Goal: Communication & Community: Answer question/provide support

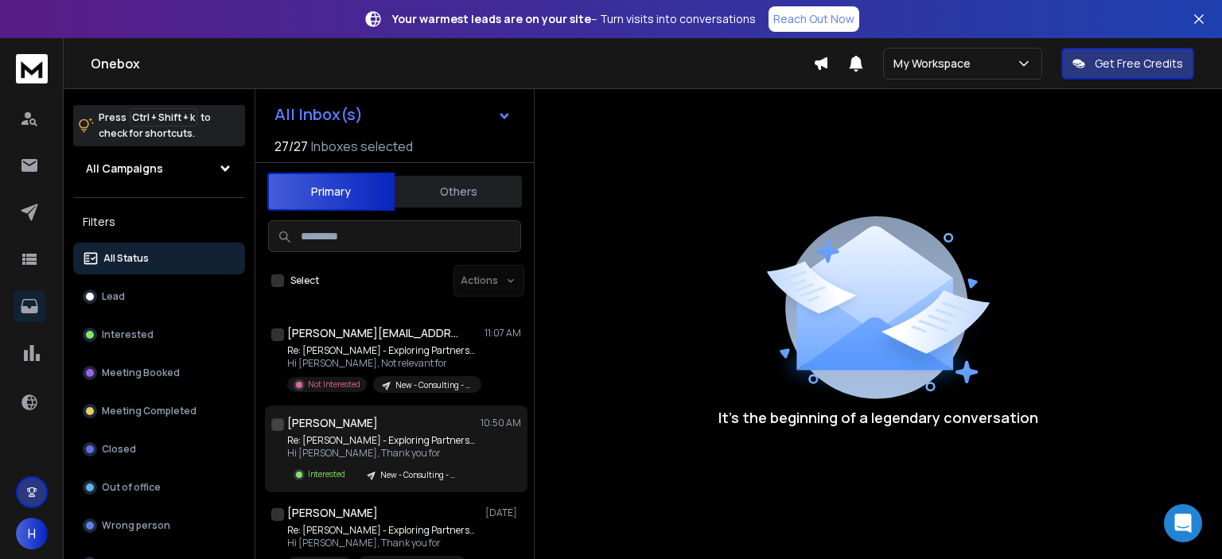
click at [336, 436] on p "Re: [PERSON_NAME] - Exploring Partnership" at bounding box center [382, 440] width 191 height 13
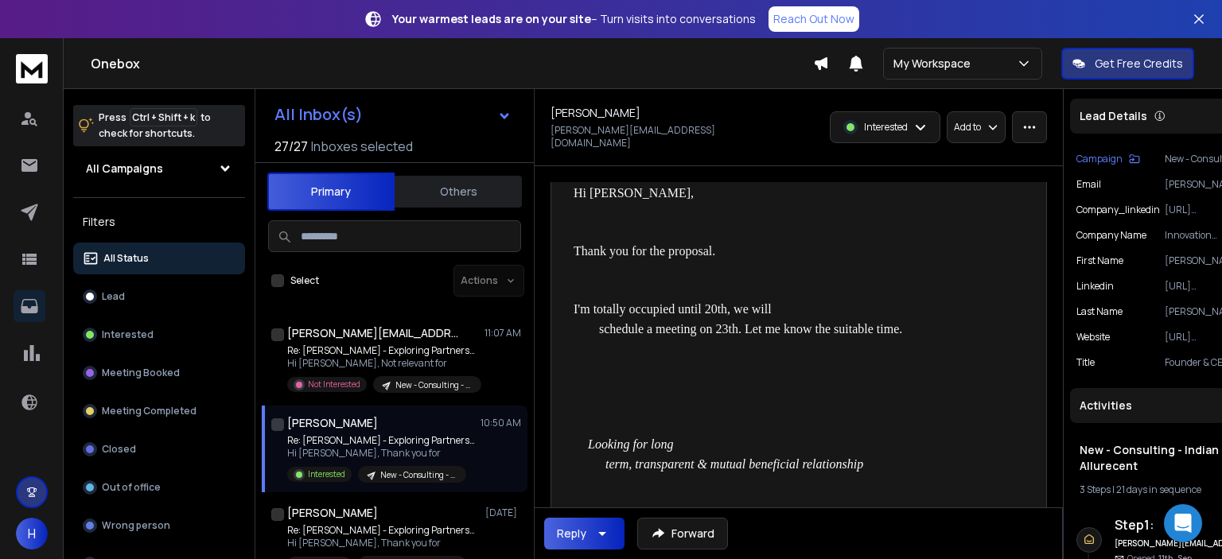
scroll to position [159, 0]
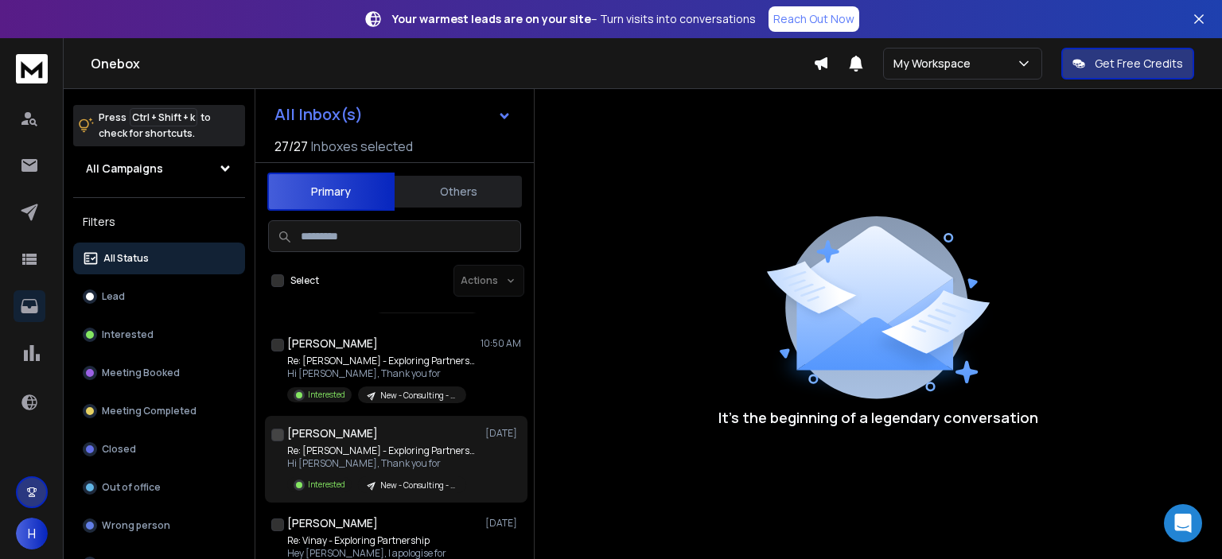
scroll to position [159, 0]
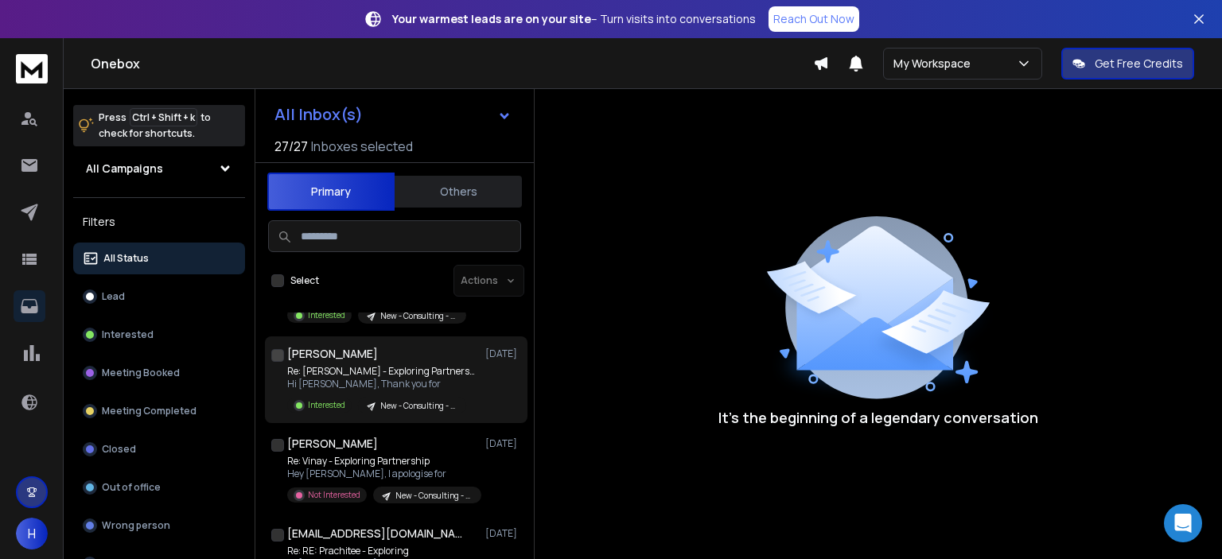
click at [428, 370] on p "Re: [PERSON_NAME] - Exploring Partnership" at bounding box center [382, 371] width 191 height 13
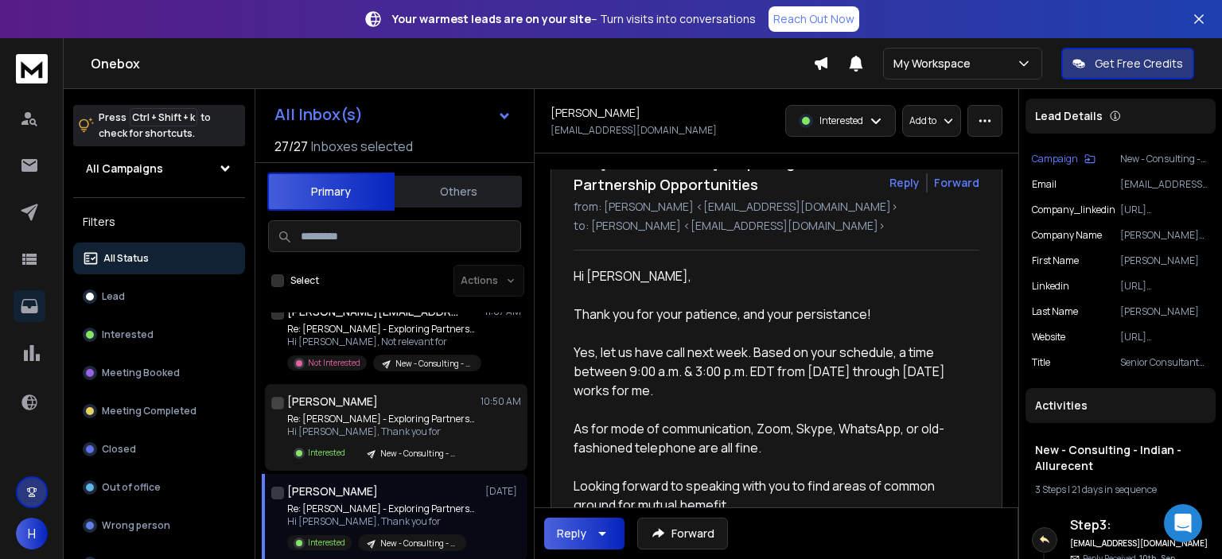
scroll to position [0, 0]
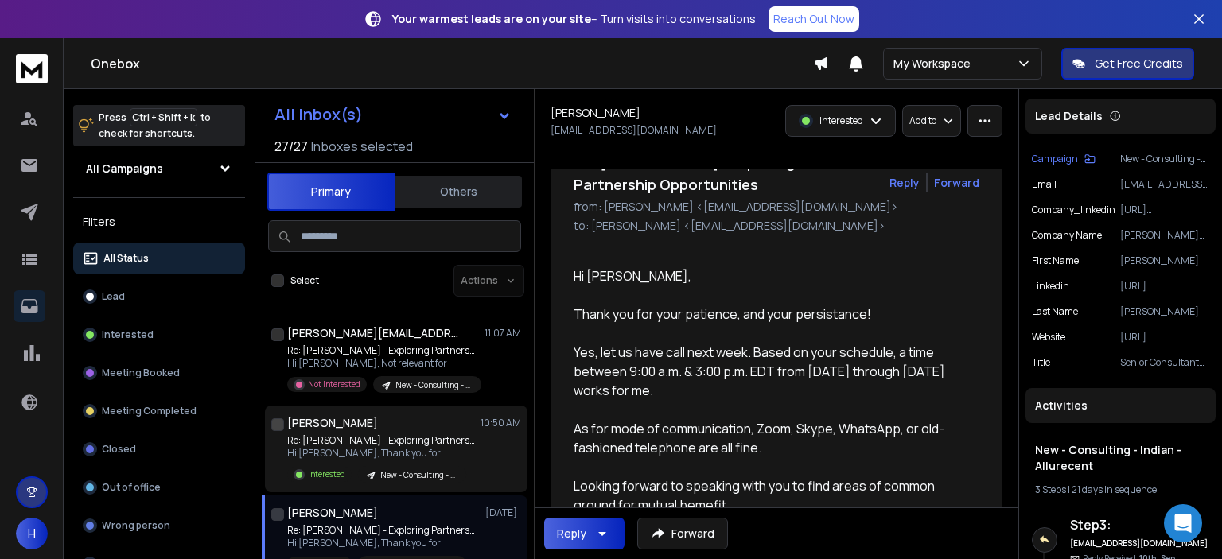
click at [405, 438] on p "Re: [PERSON_NAME] - Exploring Partnership" at bounding box center [382, 440] width 191 height 13
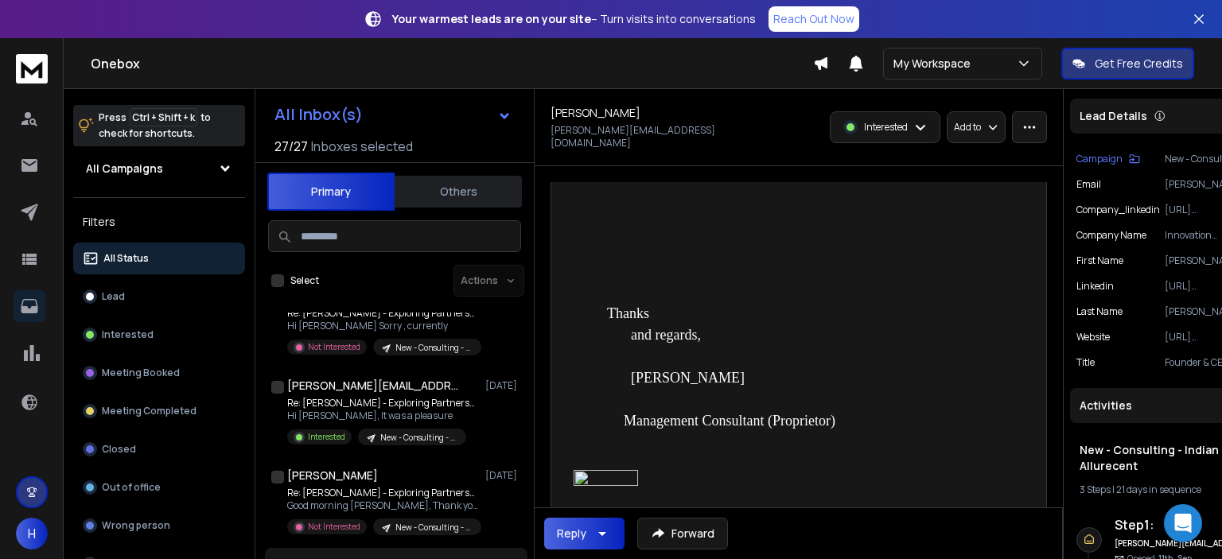
scroll to position [1194, 0]
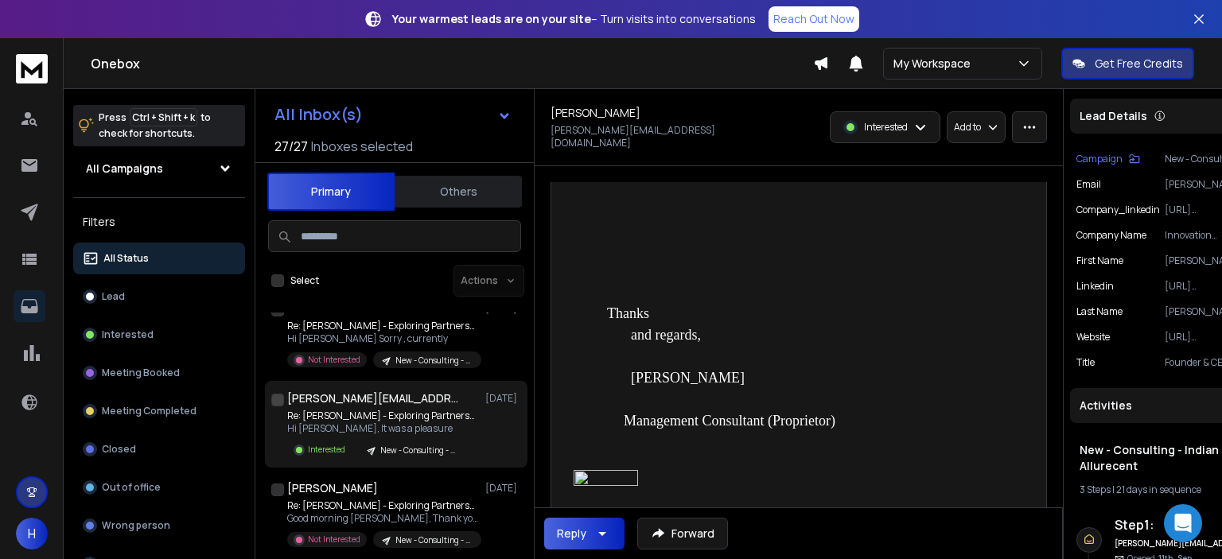
click at [390, 405] on div "vicky@6miles.io 05 Sep" at bounding box center [404, 399] width 234 height 16
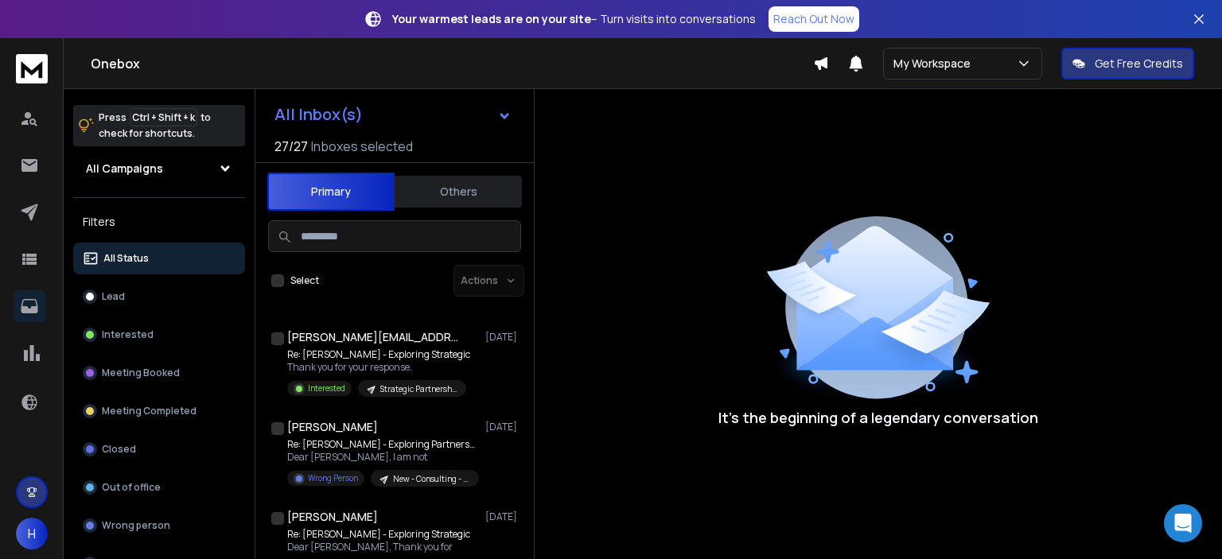
scroll to position [4186, 0]
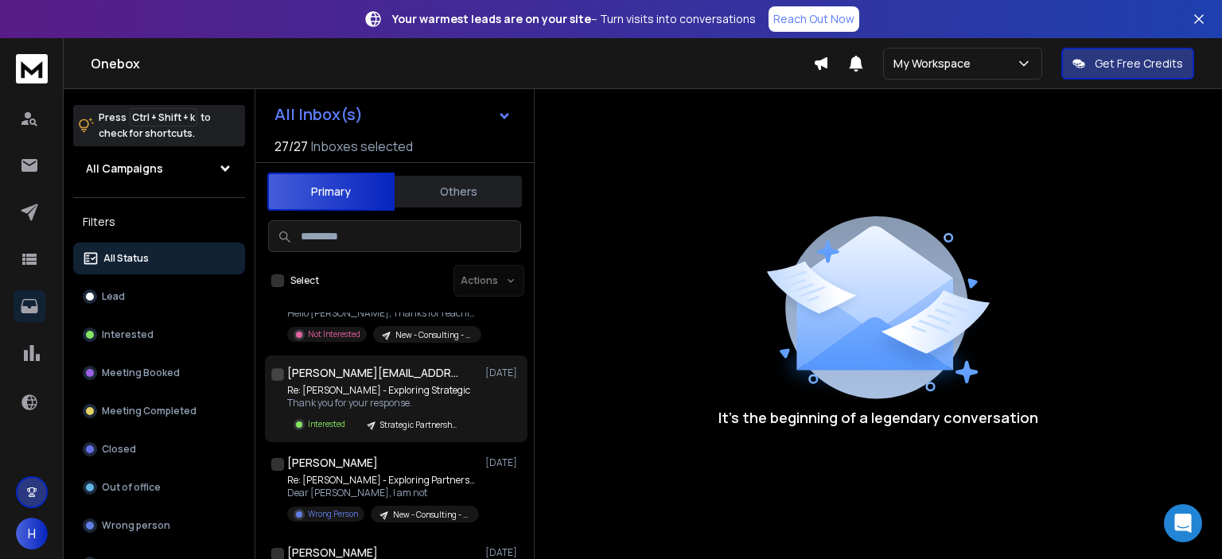
click at [406, 388] on p "Re: [PERSON_NAME] - Exploring Strategic" at bounding box center [378, 390] width 183 height 13
click at [443, 388] on p "Re: [PERSON_NAME] - Exploring Strategic" at bounding box center [378, 390] width 183 height 13
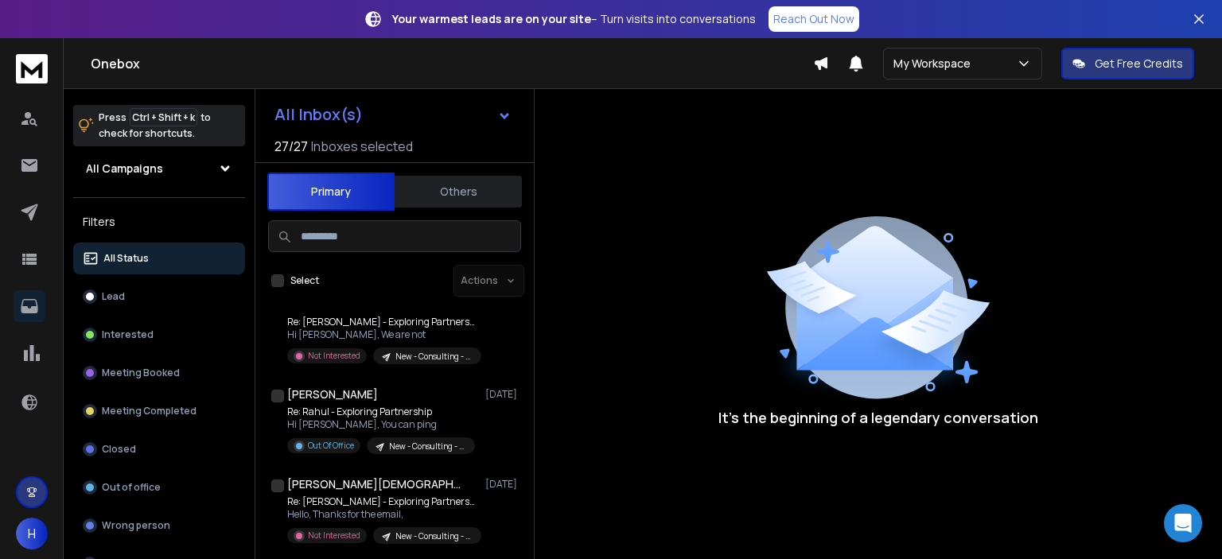
scroll to position [3546, 0]
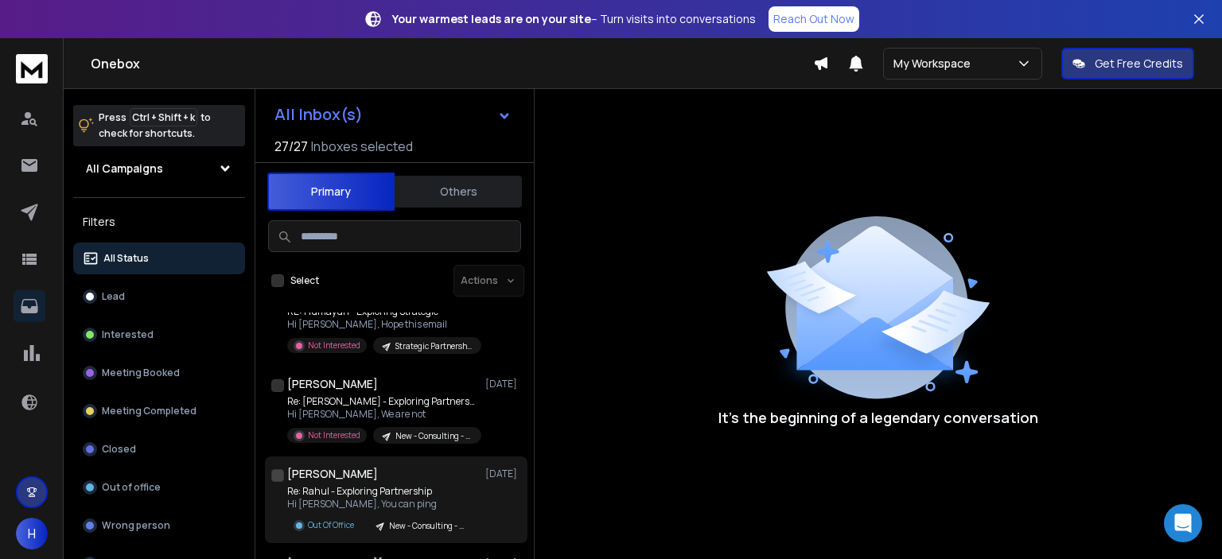
click at [353, 474] on div "Rahul Vats 29 Aug" at bounding box center [404, 474] width 234 height 16
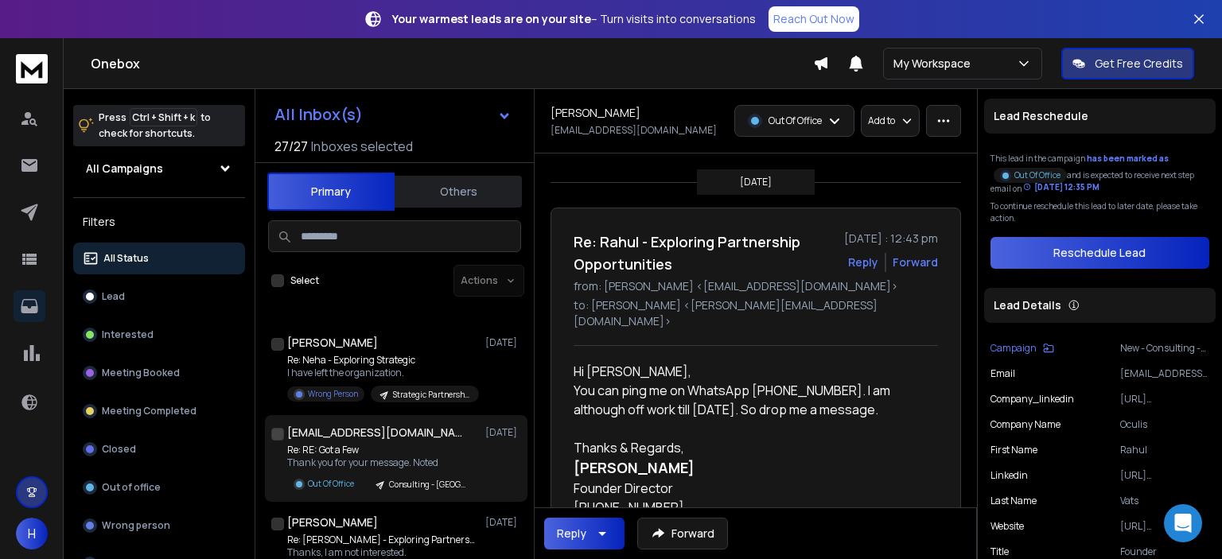
scroll to position [3227, 0]
click at [422, 457] on p "Thank you for your message. Noted" at bounding box center [381, 463] width 188 height 13
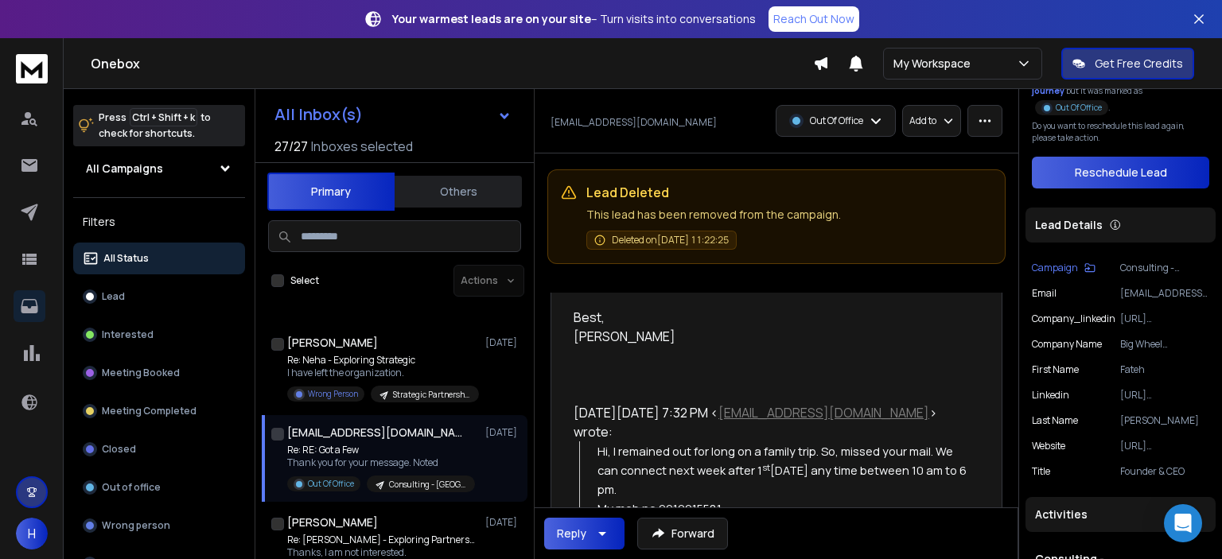
scroll to position [239, 0]
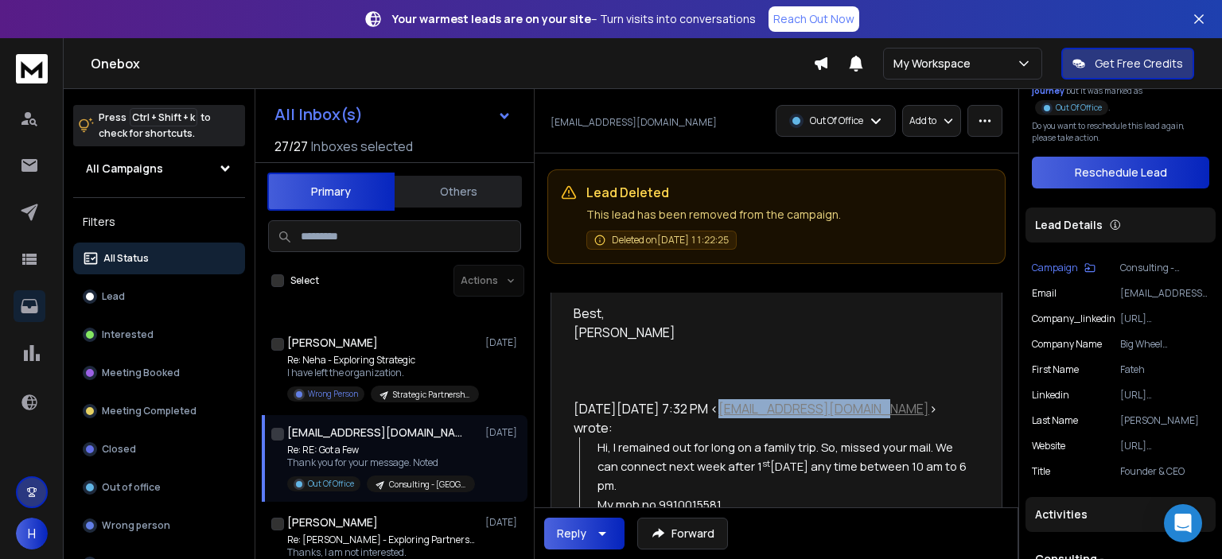
drag, startPoint x: 955, startPoint y: 418, endPoint x: 799, endPoint y: 419, distance: 156.0
click at [799, 419] on div "On Saturday, Aug 30, 2025 at 7:32 PM < fateh@bigwheelindia.com > wrote:" at bounding box center [770, 418] width 393 height 38
copy link "[EMAIL_ADDRESS][DOMAIN_NAME]"
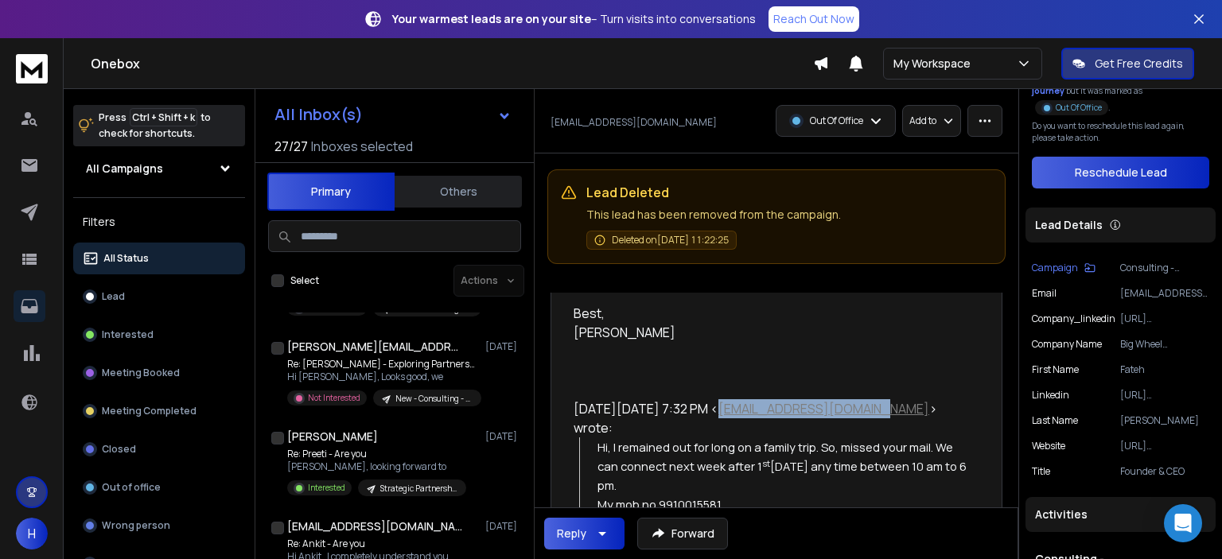
scroll to position [1795, 0]
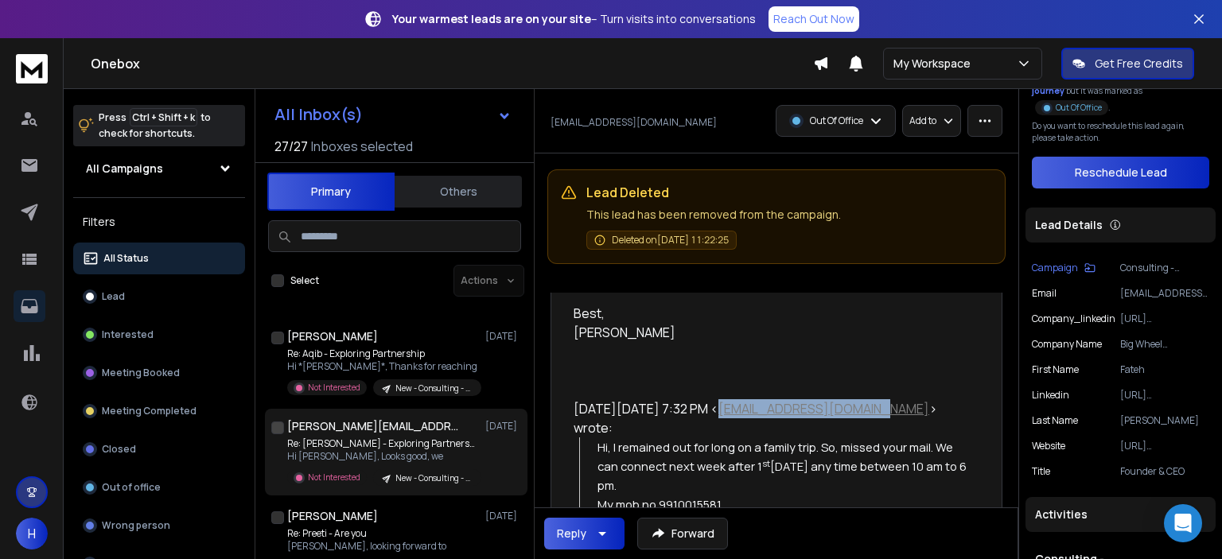
click at [388, 431] on h1 "[PERSON_NAME][EMAIL_ADDRESS][PERSON_NAME][DOMAIN_NAME]" at bounding box center [374, 427] width 175 height 16
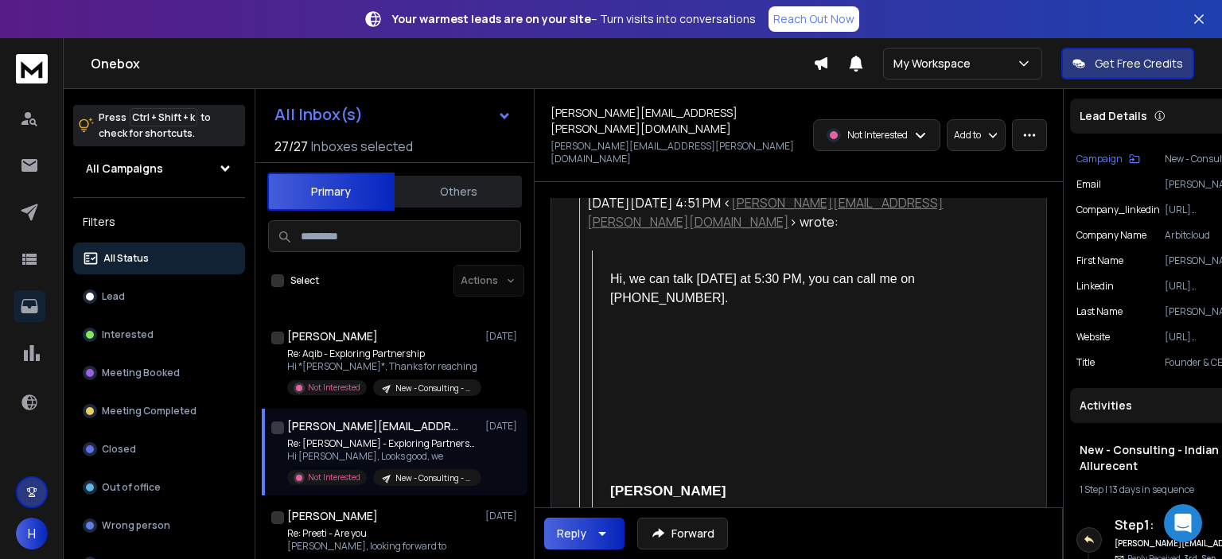
scroll to position [3979, 0]
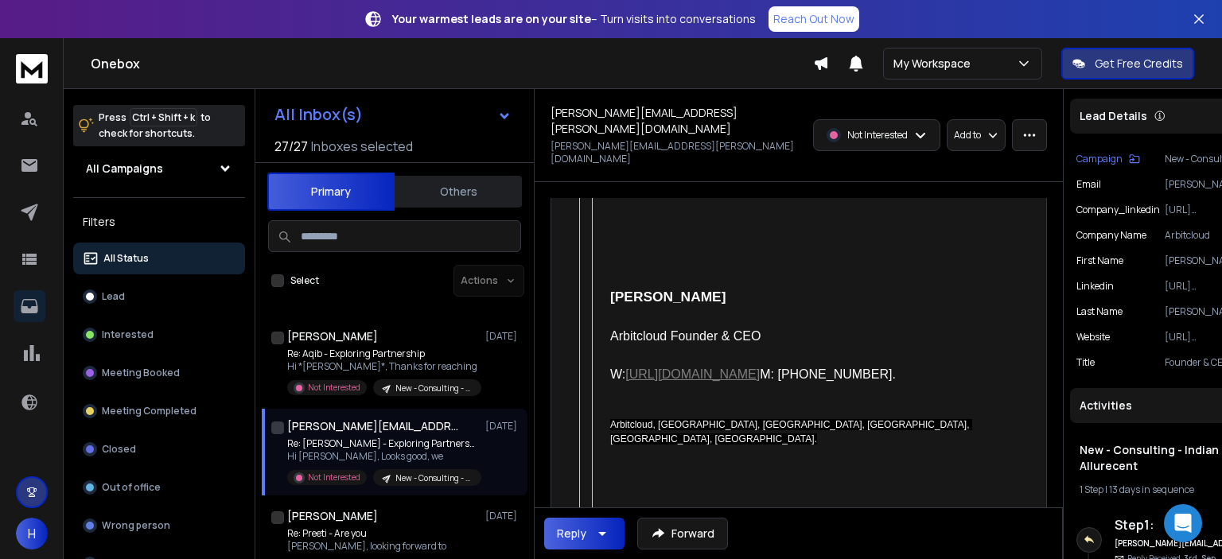
click at [367, 261] on div "Select Actions" at bounding box center [394, 278] width 279 height 38
click at [340, 243] on input at bounding box center [394, 236] width 253 height 32
type input "*"
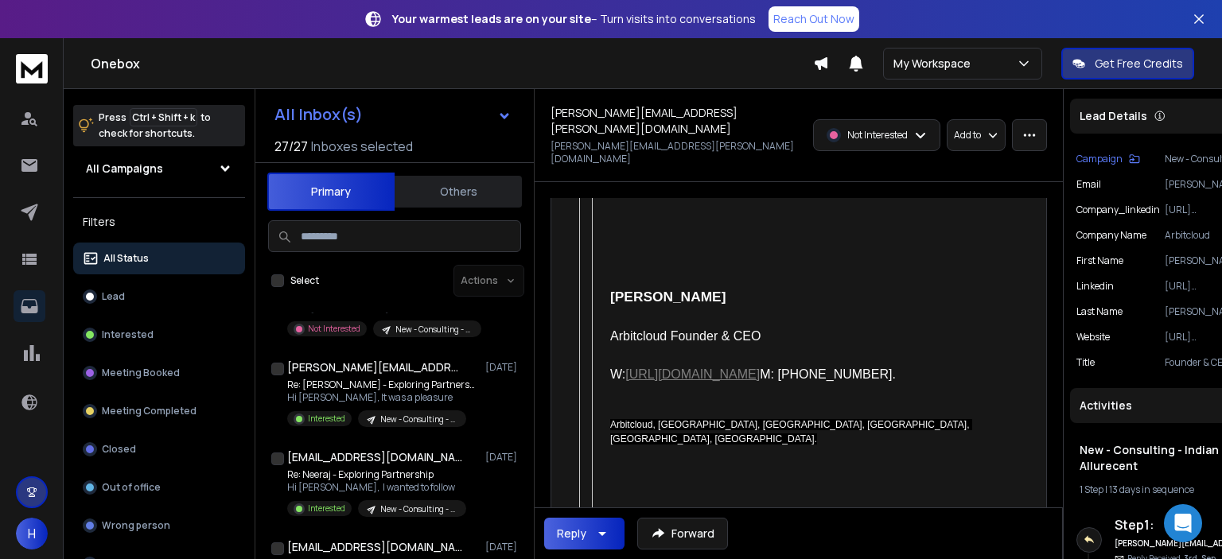
scroll to position [2511, 0]
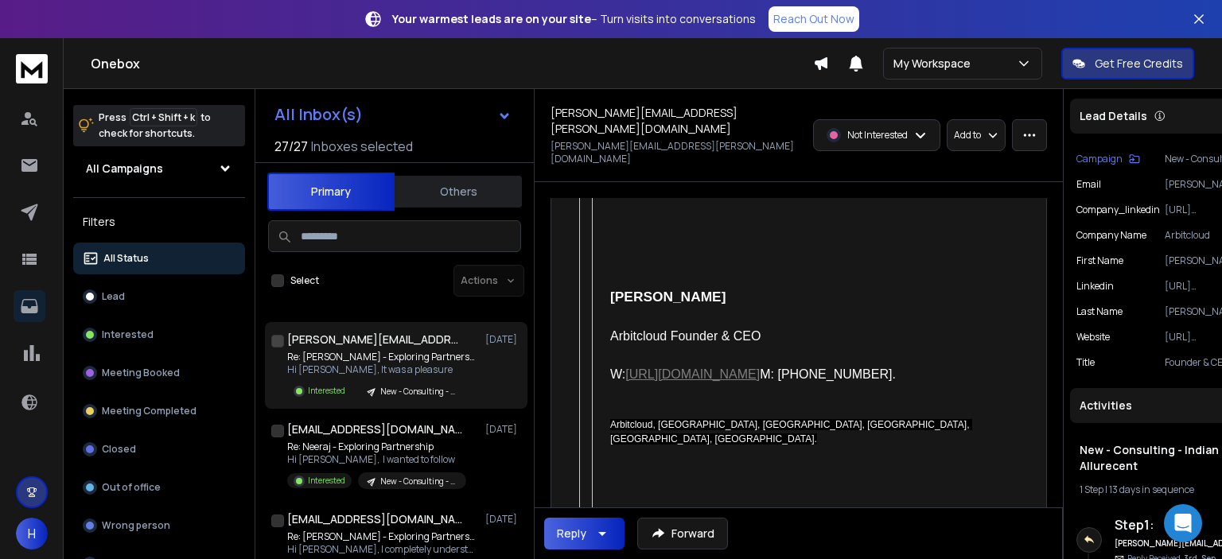
click at [334, 353] on p "Re: [PERSON_NAME] - Exploring Partnership" at bounding box center [382, 357] width 191 height 13
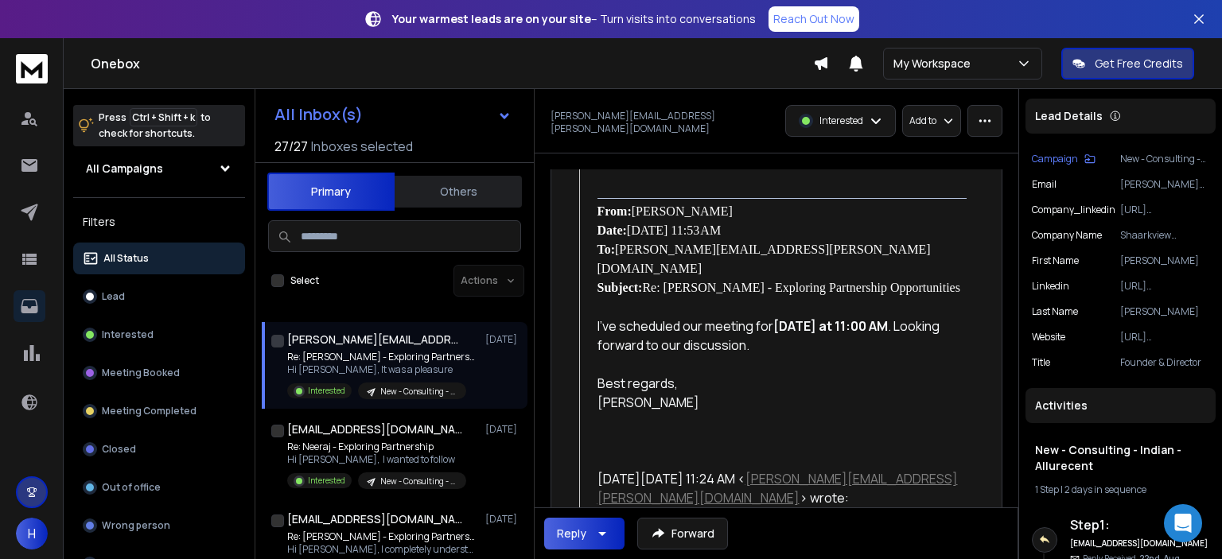
scroll to position [1194, 0]
